Goal: Task Accomplishment & Management: Use online tool/utility

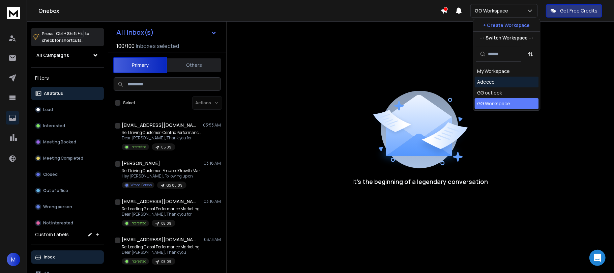
click at [492, 84] on div "Adecco" at bounding box center [486, 82] width 18 height 7
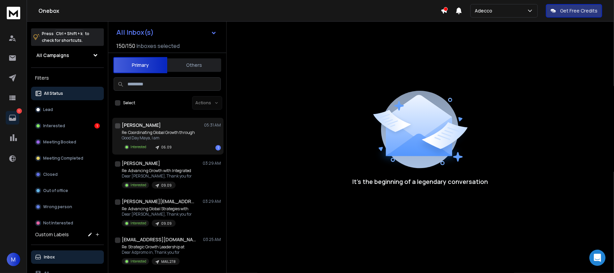
click at [186, 131] on p "Re: Coordinating Global Growth through" at bounding box center [158, 132] width 73 height 5
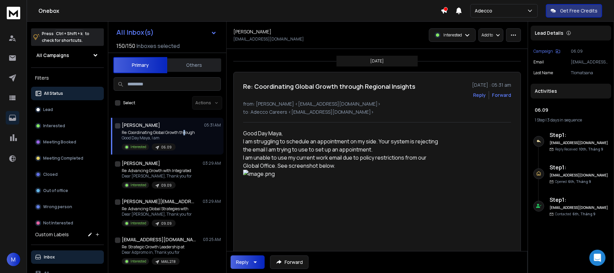
drag, startPoint x: 285, startPoint y: 170, endPoint x: 243, endPoint y: 143, distance: 49.5
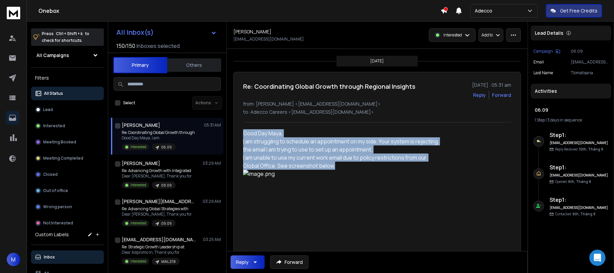
drag, startPoint x: 338, startPoint y: 166, endPoint x: 240, endPoint y: 131, distance: 103.9
copy div "Good Day Maya, I am struggling to schedule an appointment on my side. Your syst…"
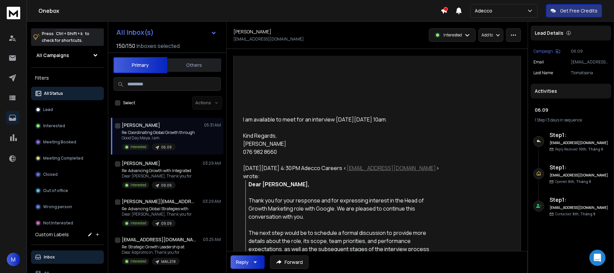
scroll to position [90, 0]
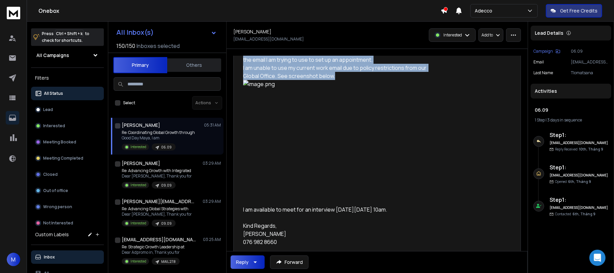
click at [341, 151] on img at bounding box center [304, 138] width 122 height 117
click at [305, 146] on img at bounding box center [304, 138] width 122 height 117
click at [300, 139] on img at bounding box center [304, 138] width 122 height 117
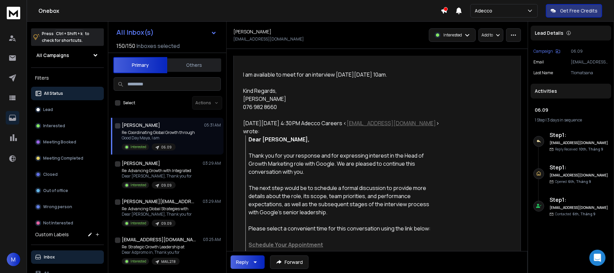
scroll to position [359, 0]
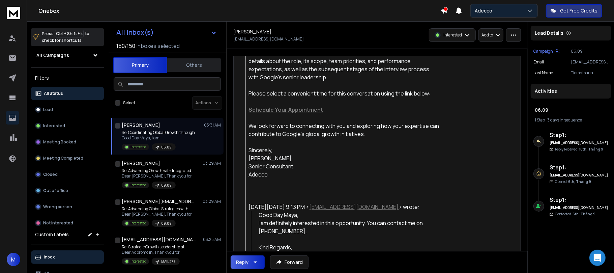
click at [510, 11] on div "Adecco" at bounding box center [504, 10] width 59 height 7
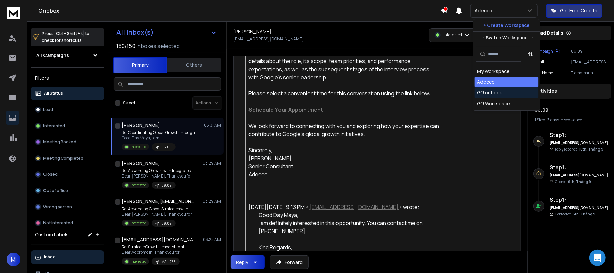
click at [504, 93] on div "GG outlook" at bounding box center [507, 92] width 64 height 11
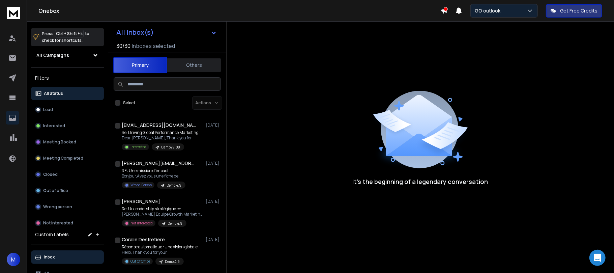
click at [488, 13] on p "GG outlook" at bounding box center [489, 10] width 28 height 7
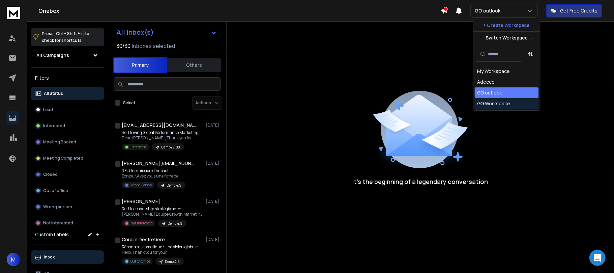
click at [483, 103] on div "GG Workspace" at bounding box center [493, 103] width 33 height 7
